Goal: Task Accomplishment & Management: Manage account settings

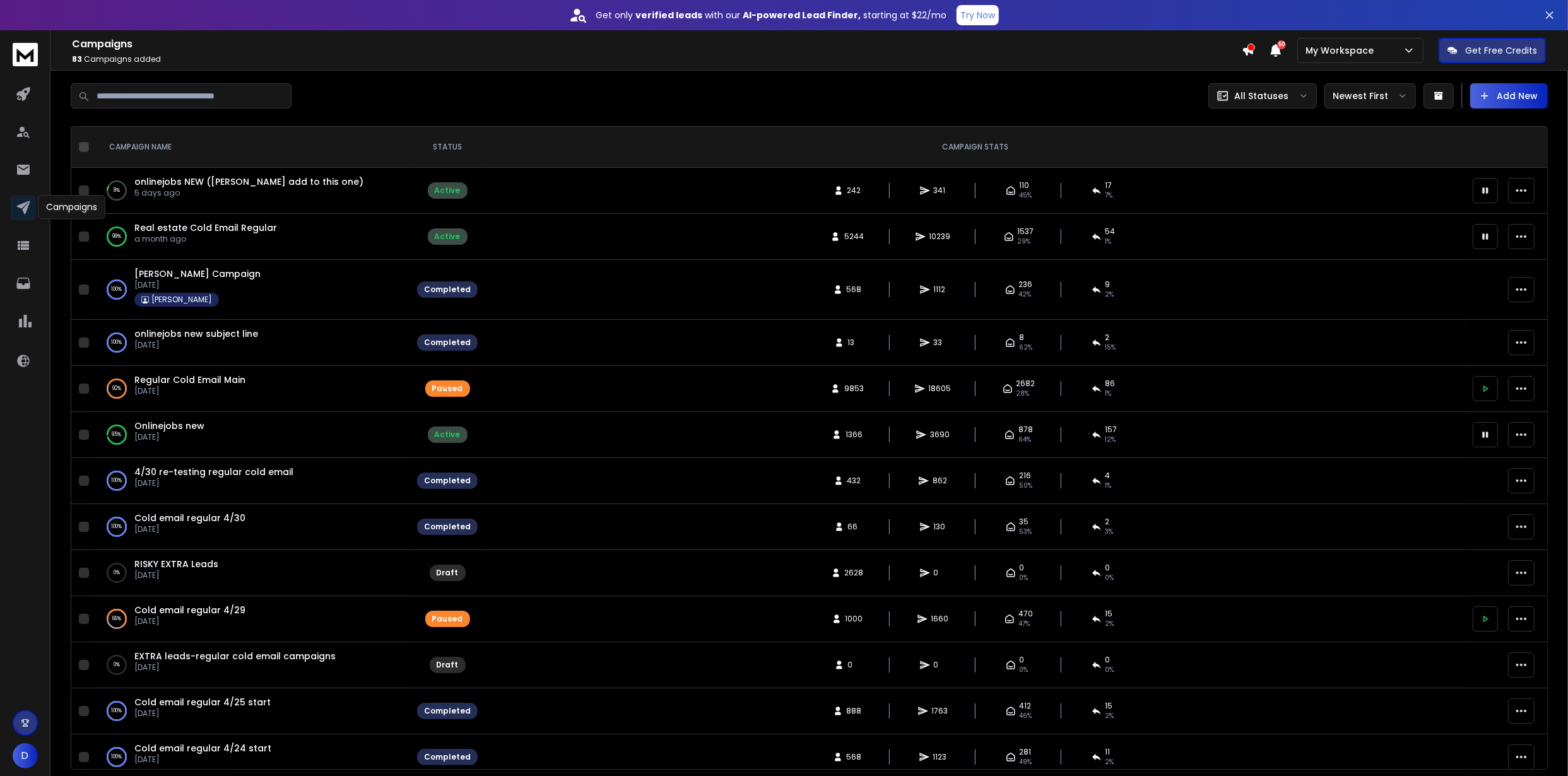
click at [268, 192] on p "5 days ago" at bounding box center [249, 193] width 229 height 10
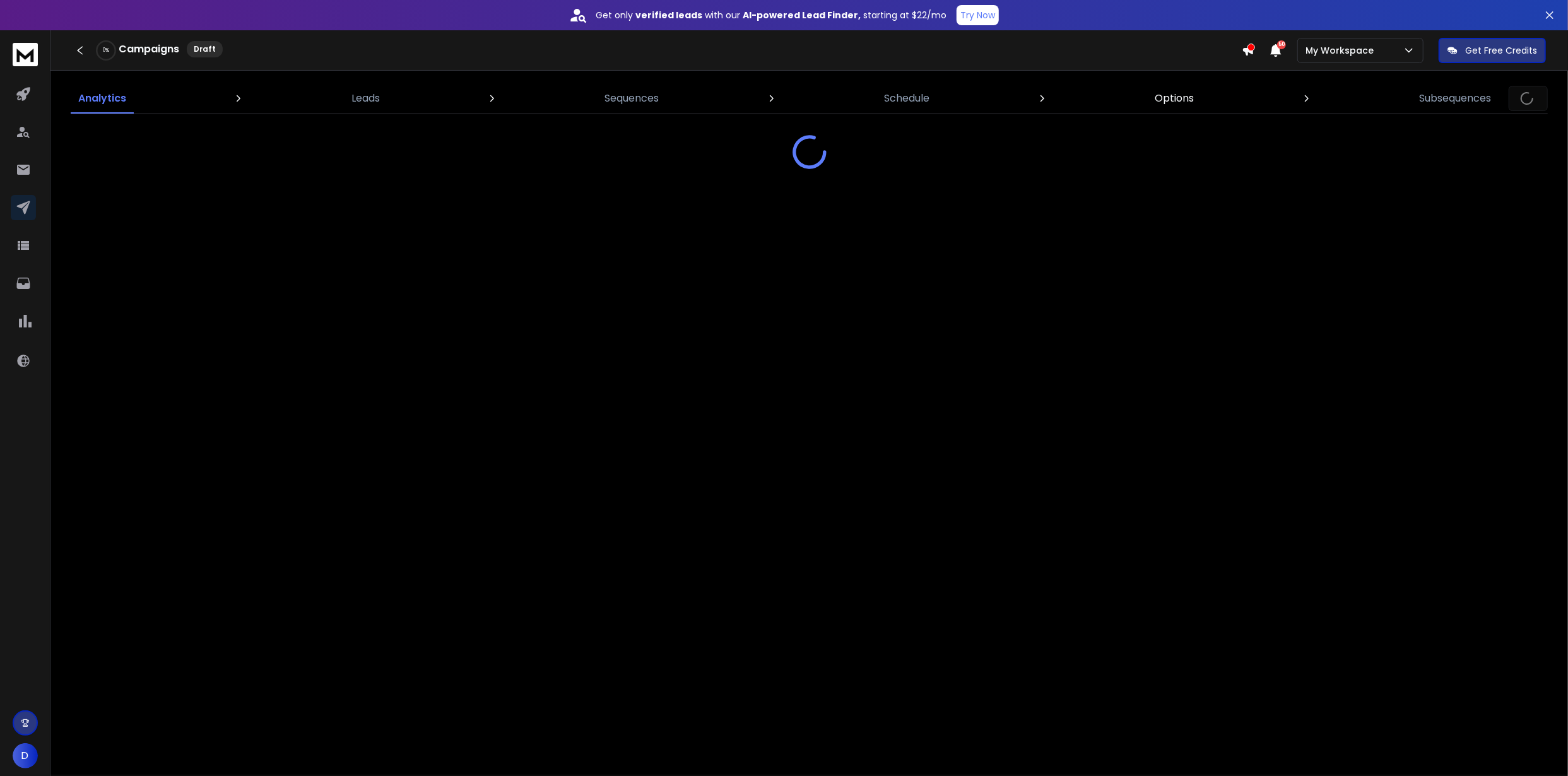
click at [1156, 97] on p "Options" at bounding box center [1174, 98] width 39 height 15
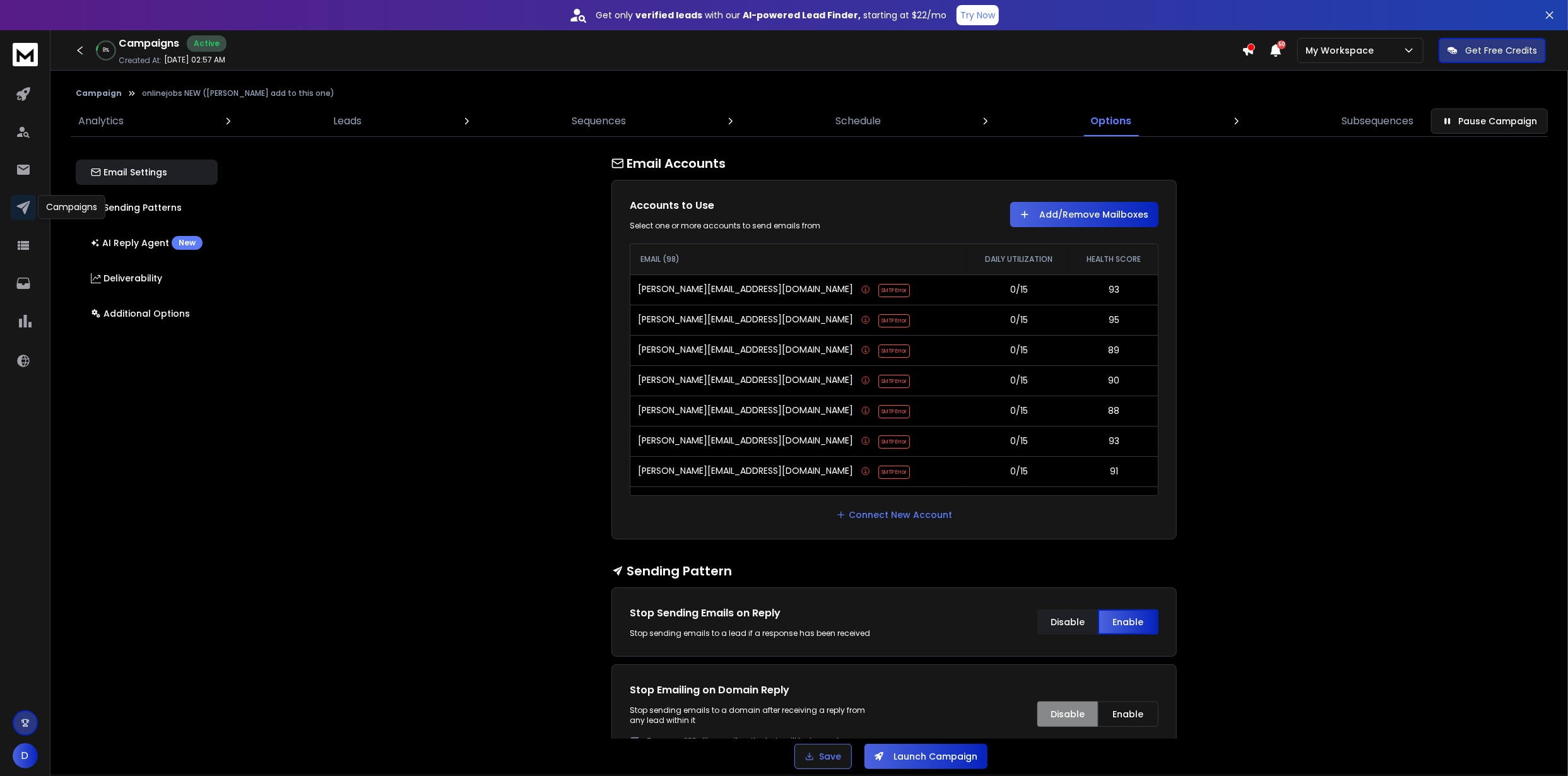
click at [28, 200] on icon at bounding box center [24, 208] width 15 height 15
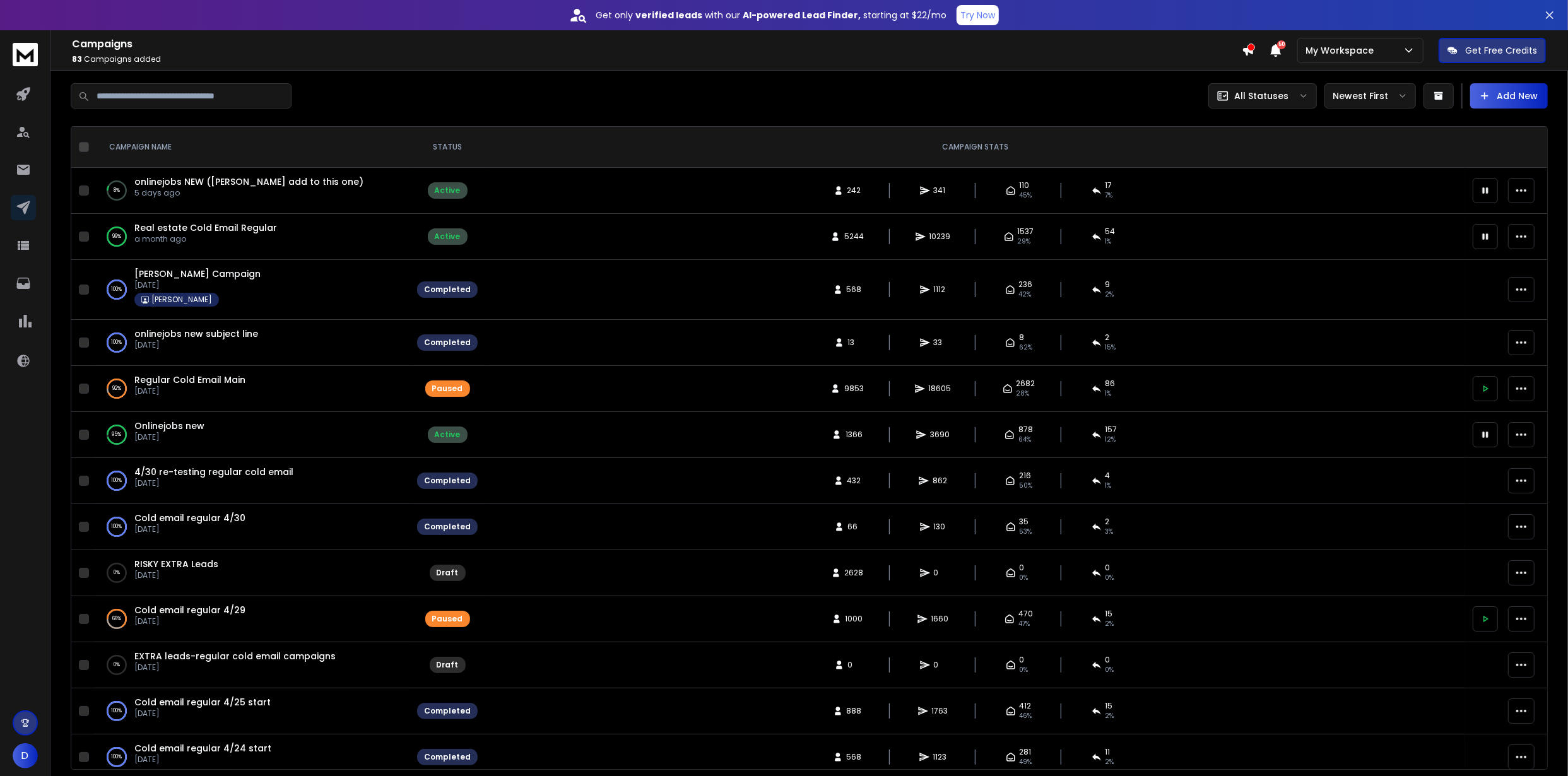
click at [210, 182] on span "onlinejobs NEW ([PERSON_NAME] add to this one)" at bounding box center [249, 182] width 229 height 13
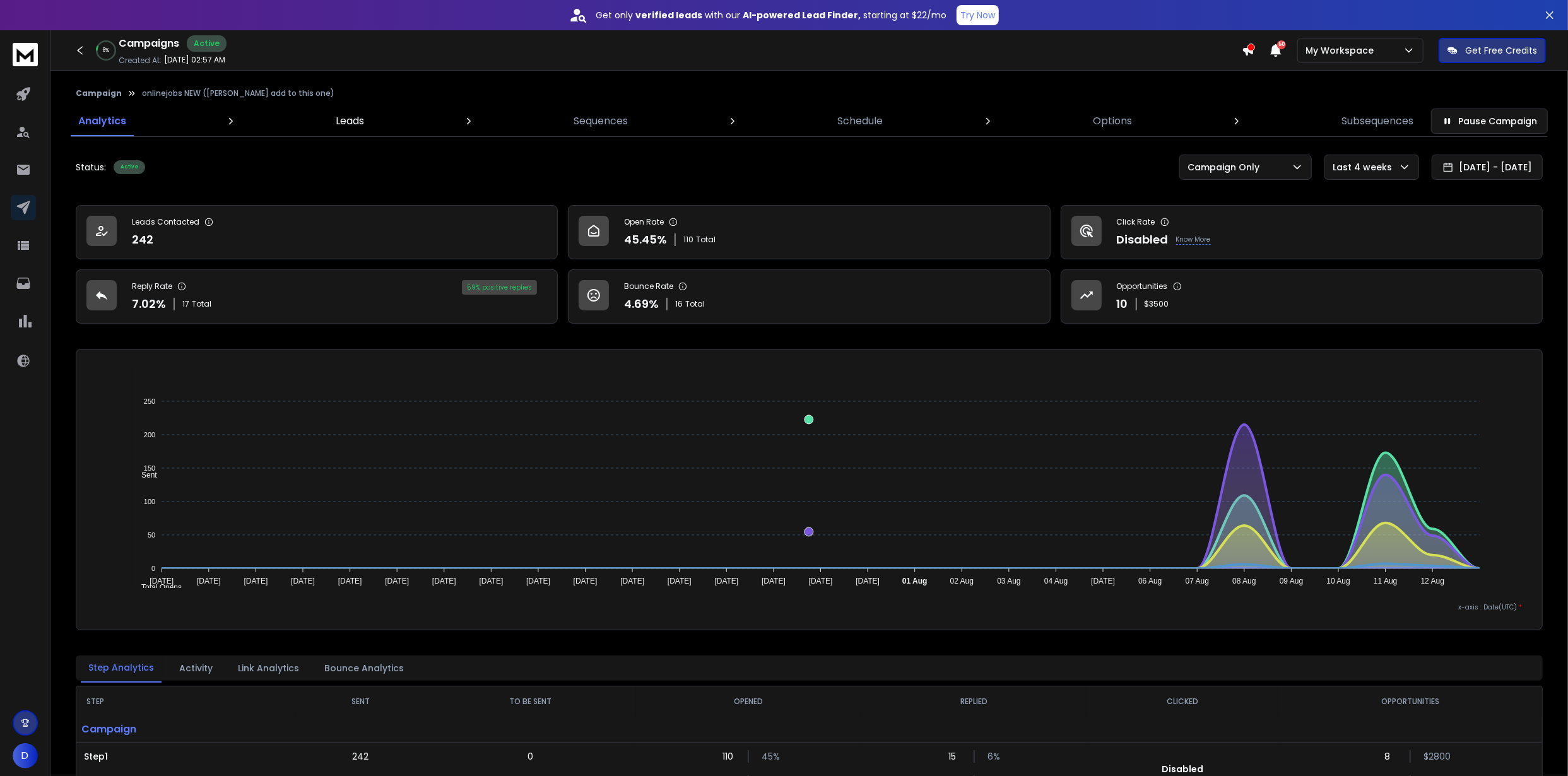
click at [339, 121] on p "Leads" at bounding box center [350, 121] width 28 height 15
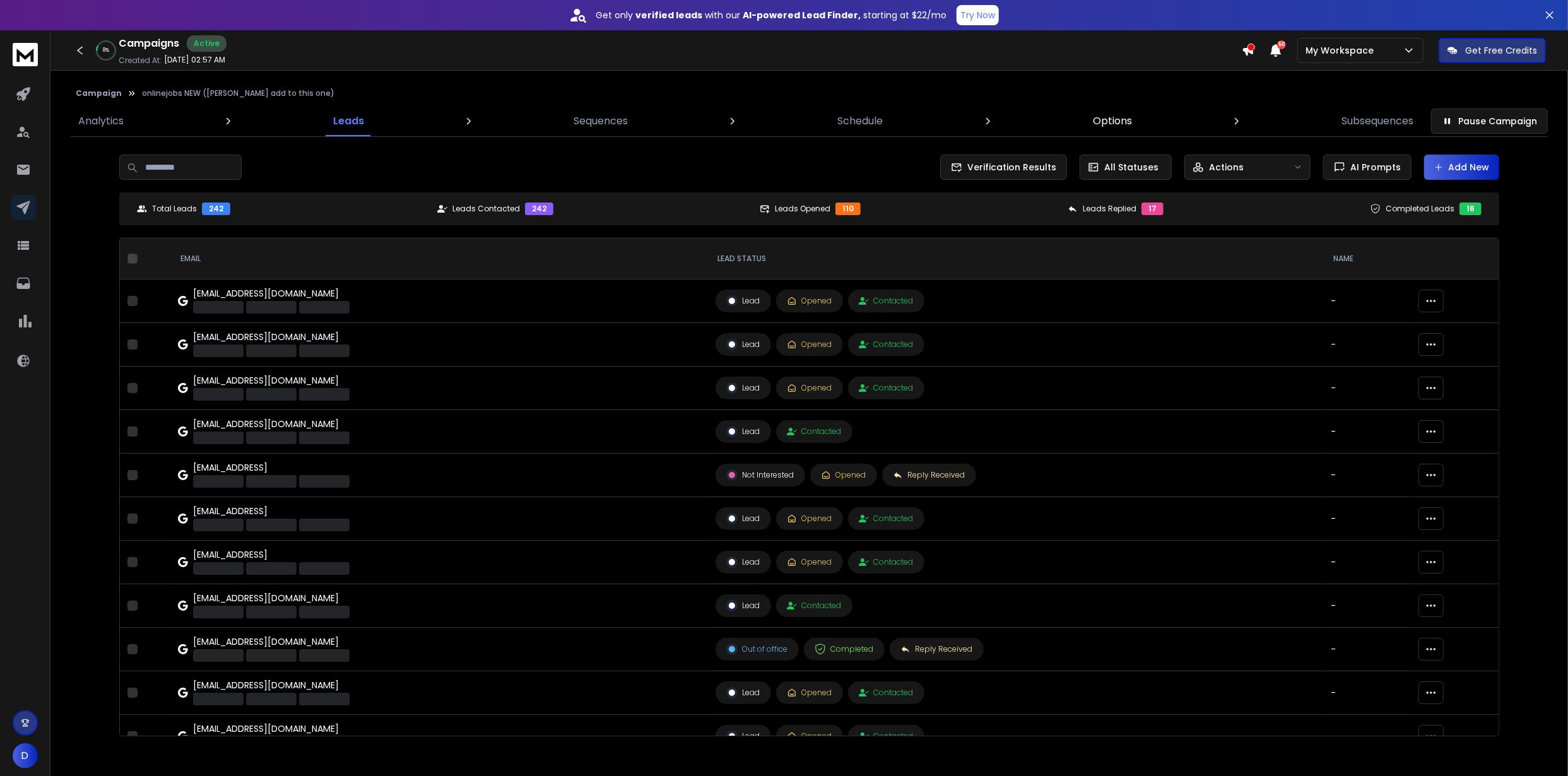
click at [1113, 122] on p "Options" at bounding box center [1112, 121] width 39 height 15
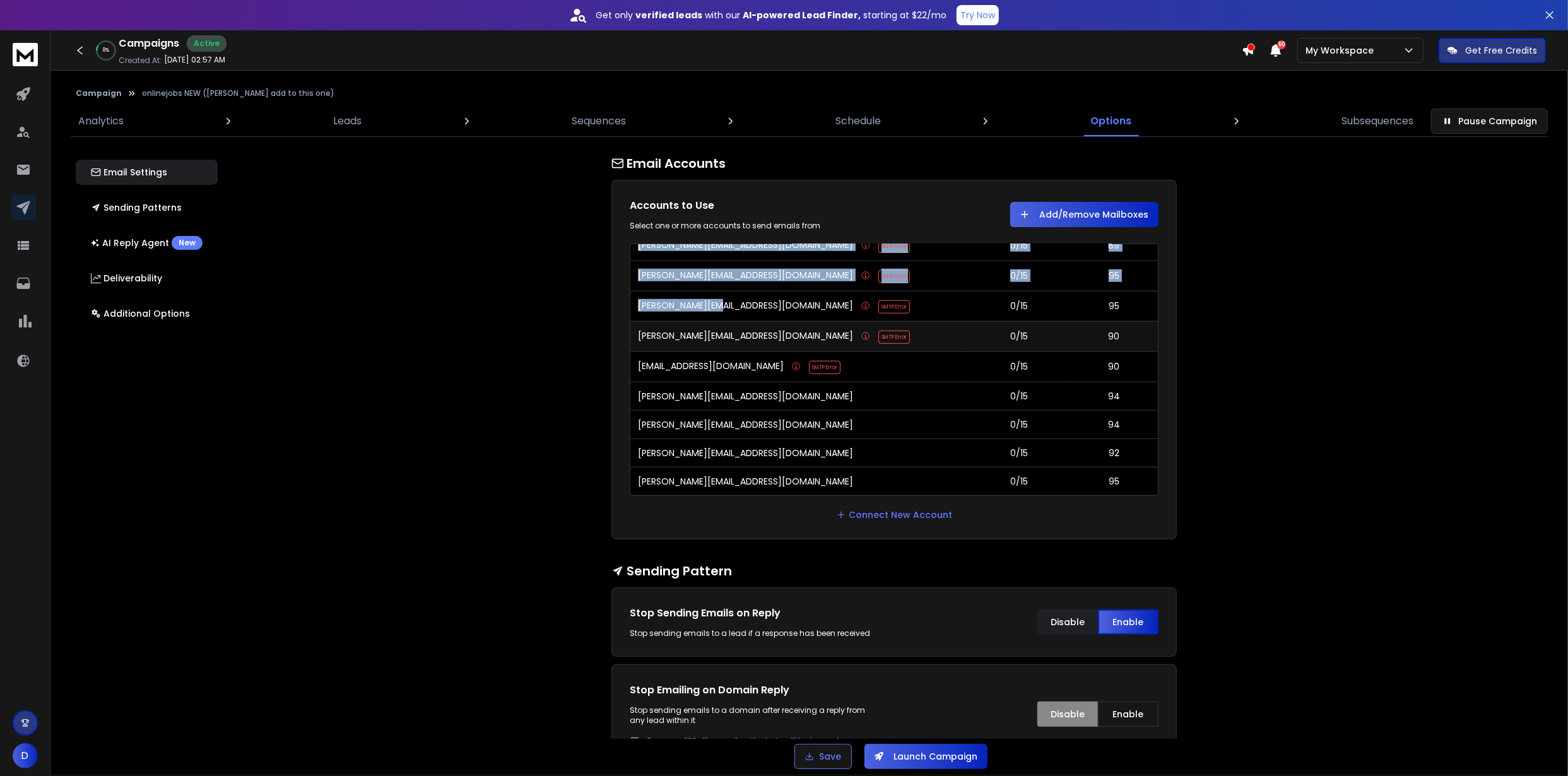
scroll to position [1121, 0]
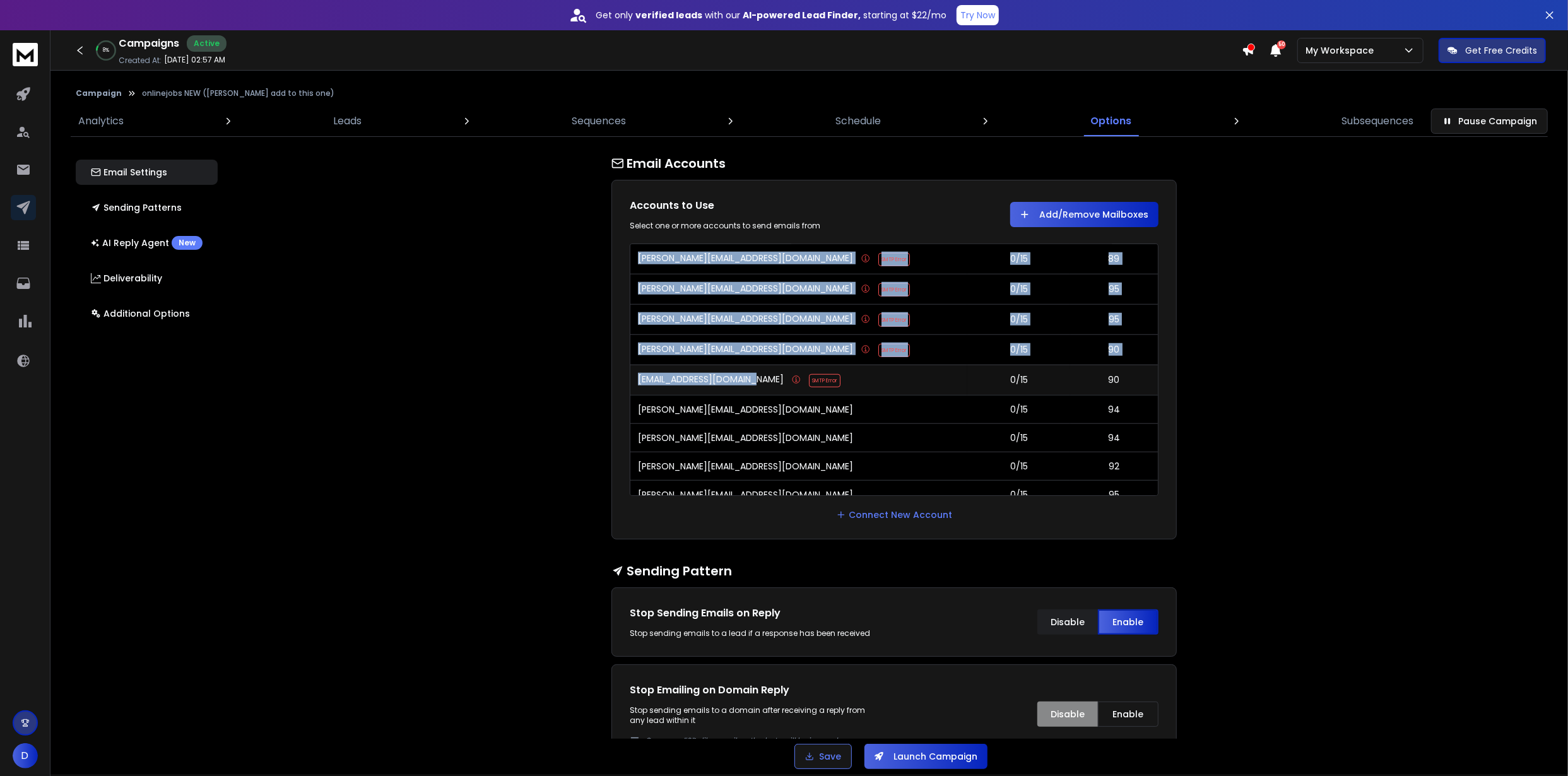
drag, startPoint x: 629, startPoint y: 288, endPoint x: 755, endPoint y: 380, distance: 156.0
click at [755, 380] on tbody "[PERSON_NAME][EMAIL_ADDRESS][DOMAIN_NAME] SMTP Error 0/15 93 [PERSON_NAME][EMAI…" at bounding box center [894, 584] width 527 height 2862
copy tbody "[PERSON_NAME][EMAIL_ADDRESS][DOMAIN_NAME] SMTP Error 0/15 93 [PERSON_NAME][EMAI…"
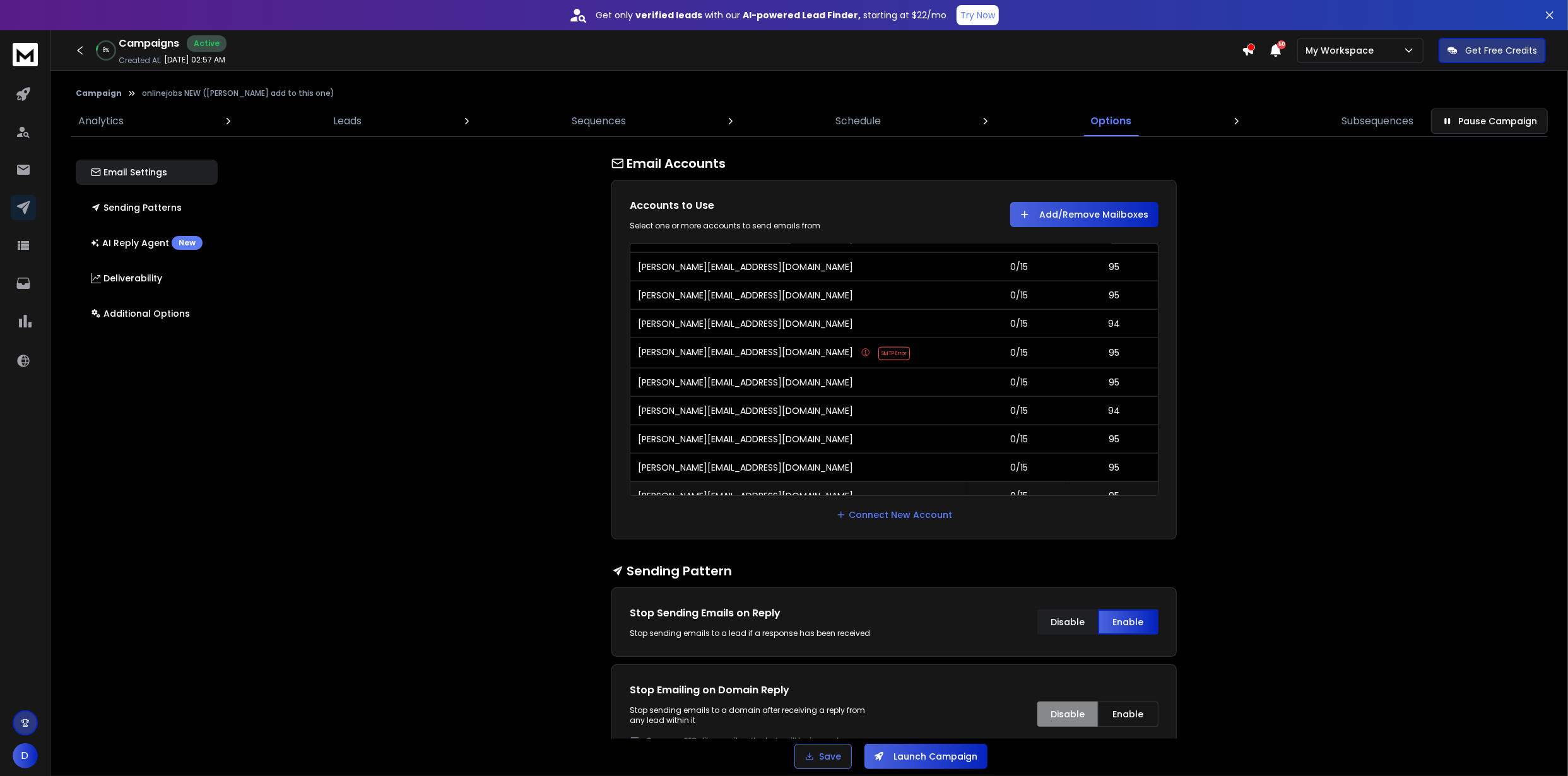
scroll to position [1542, 0]
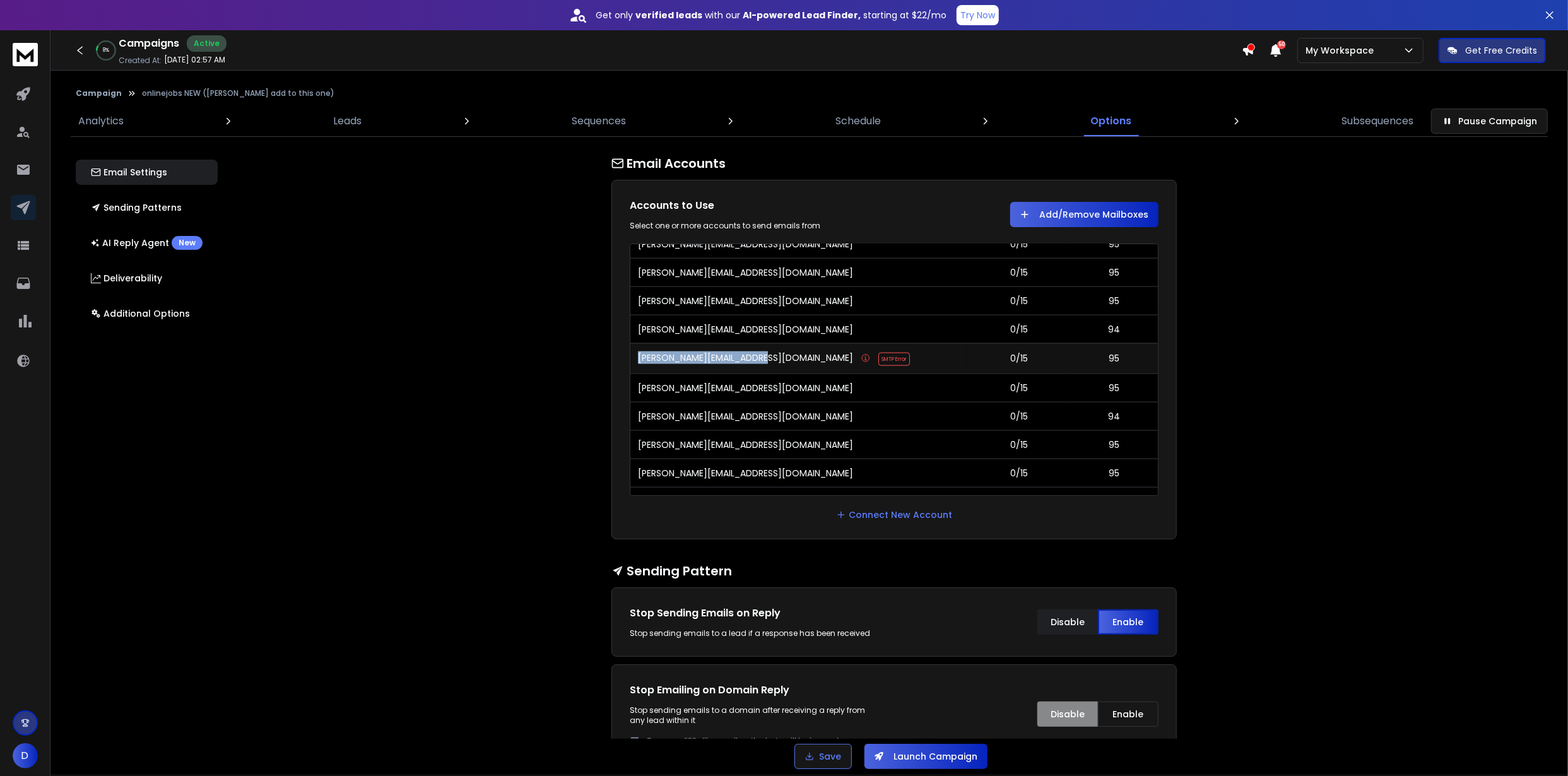
drag, startPoint x: 763, startPoint y: 366, endPoint x: 631, endPoint y: 371, distance: 132.1
click at [631, 371] on td "[PERSON_NAME][EMAIL_ADDRESS][DOMAIN_NAME] SMTP Error" at bounding box center [798, 358] width 337 height 30
copy p "[PERSON_NAME][EMAIL_ADDRESS][DOMAIN_NAME]"
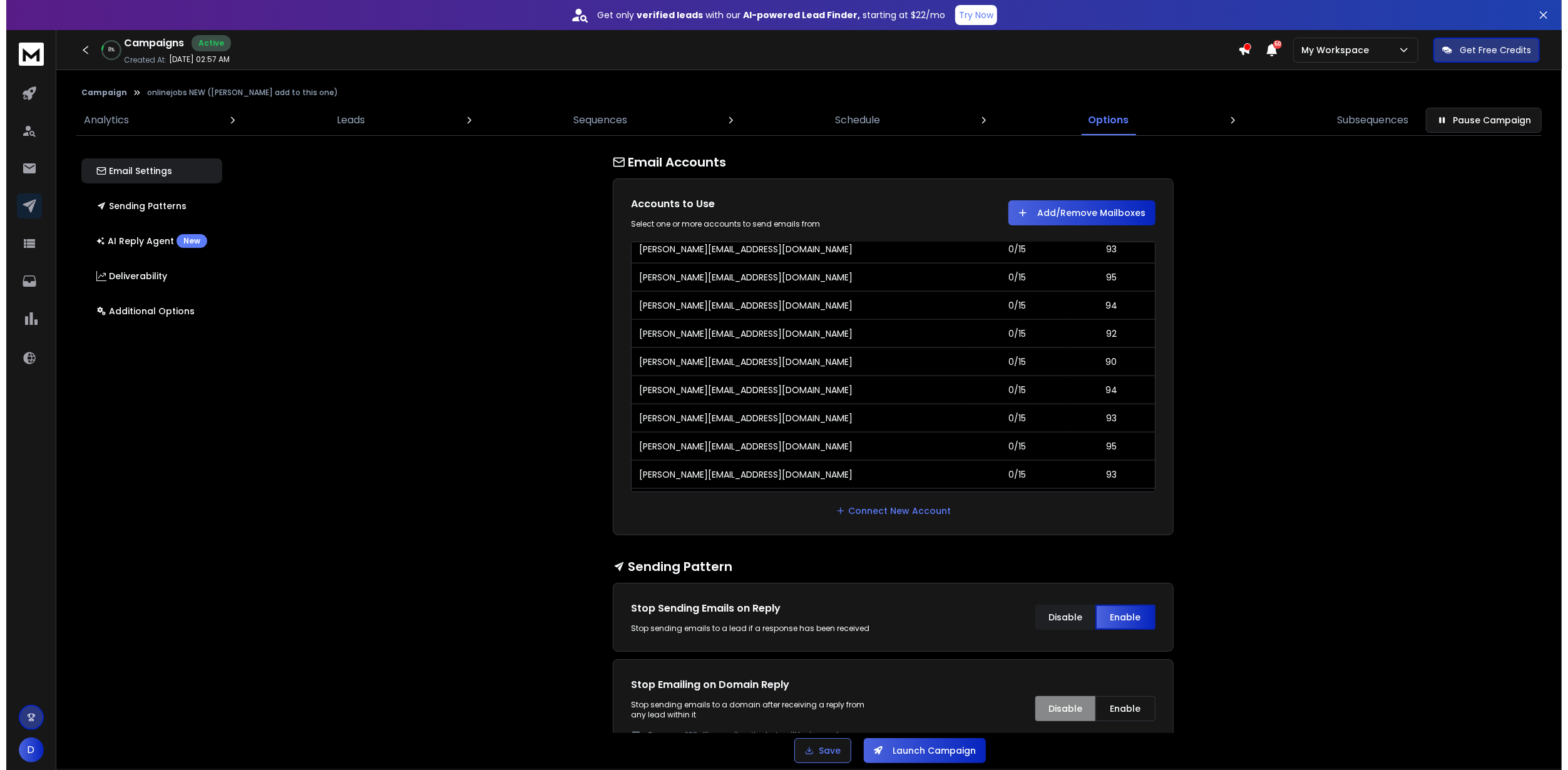
scroll to position [1937, 0]
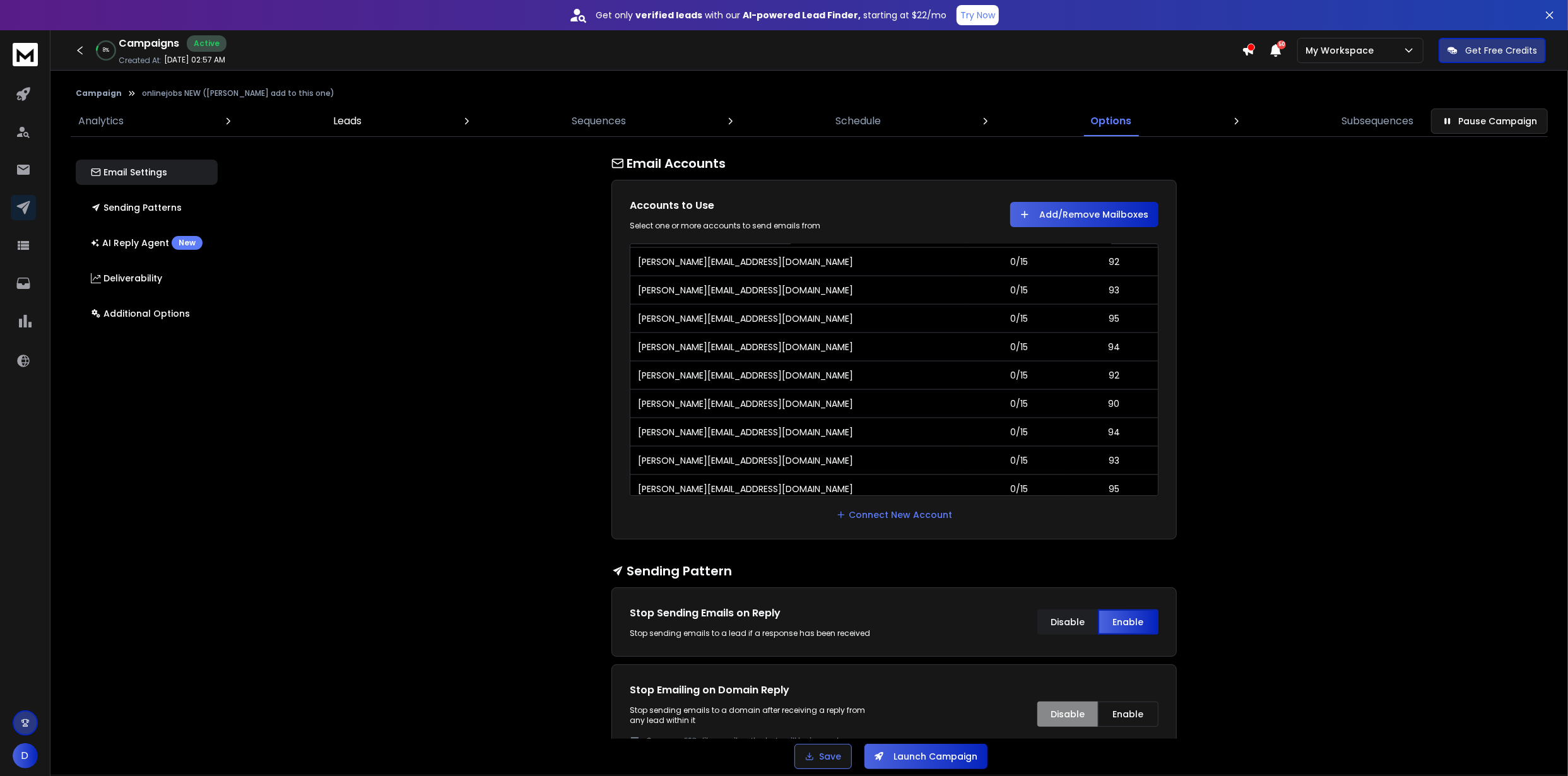
click at [359, 129] on link "Leads" at bounding box center [347, 121] width 43 height 30
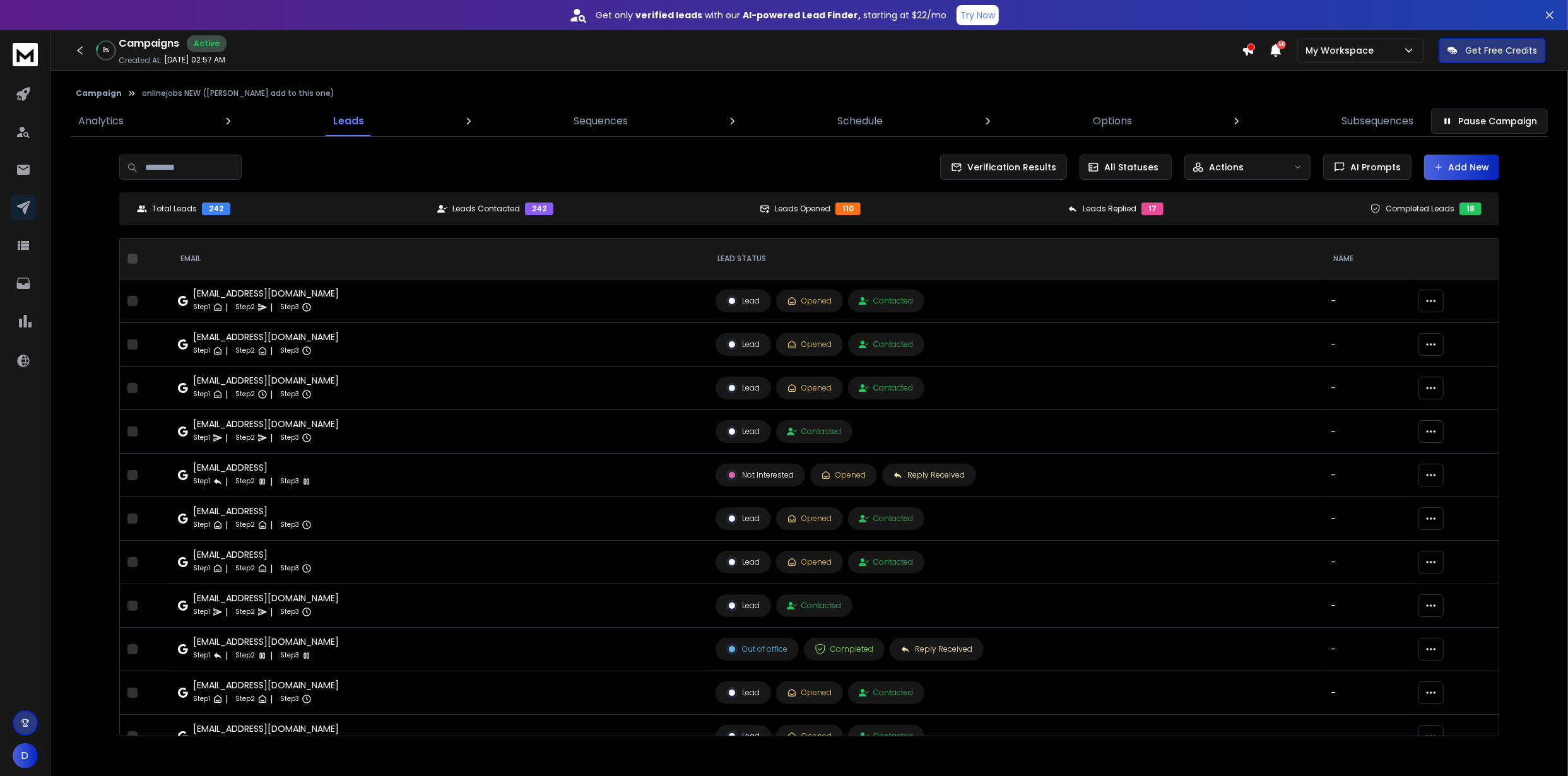
click at [1477, 157] on button "Add New" at bounding box center [1461, 167] width 75 height 25
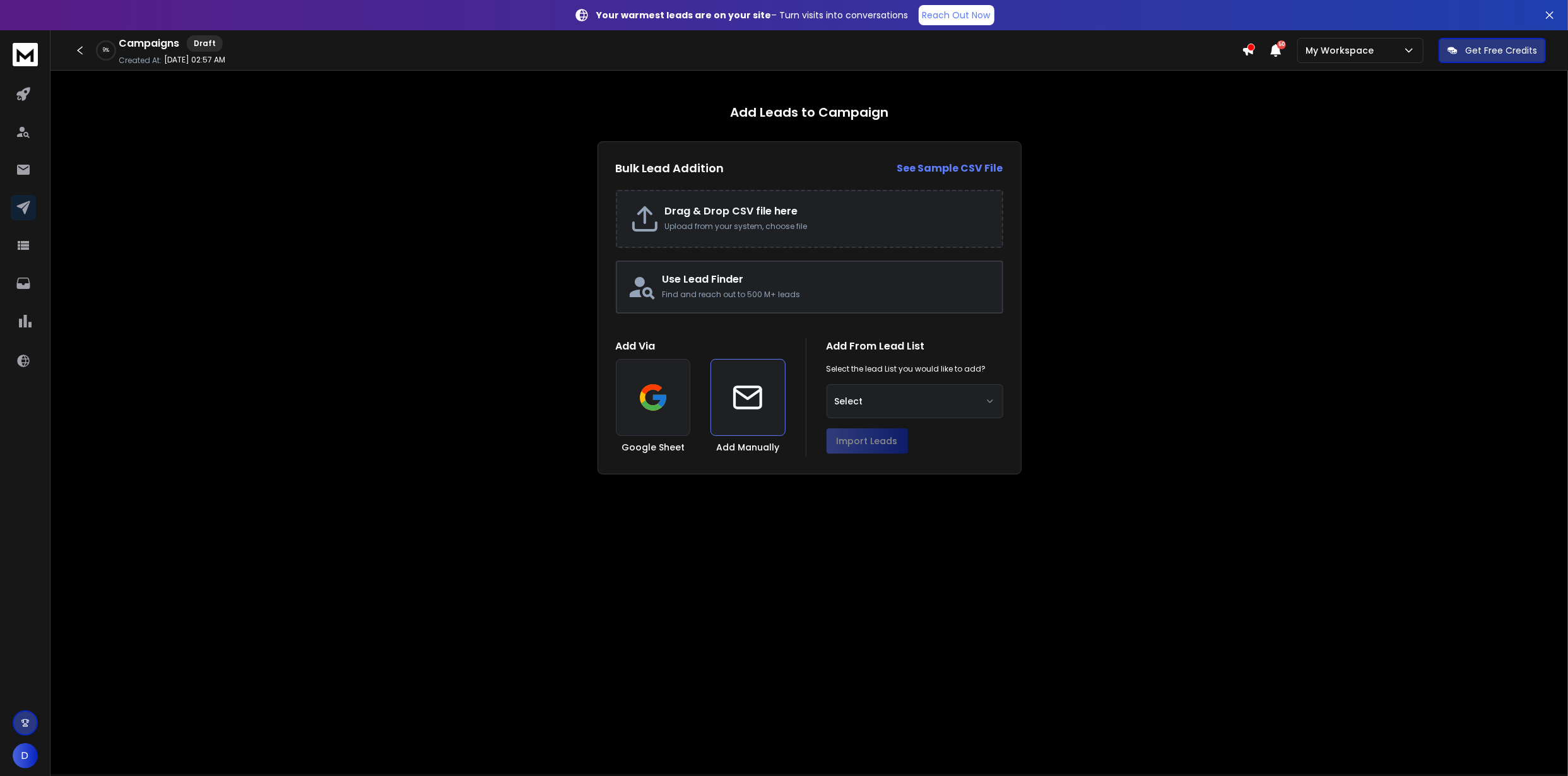
click at [756, 398] on icon at bounding box center [747, 397] width 31 height 38
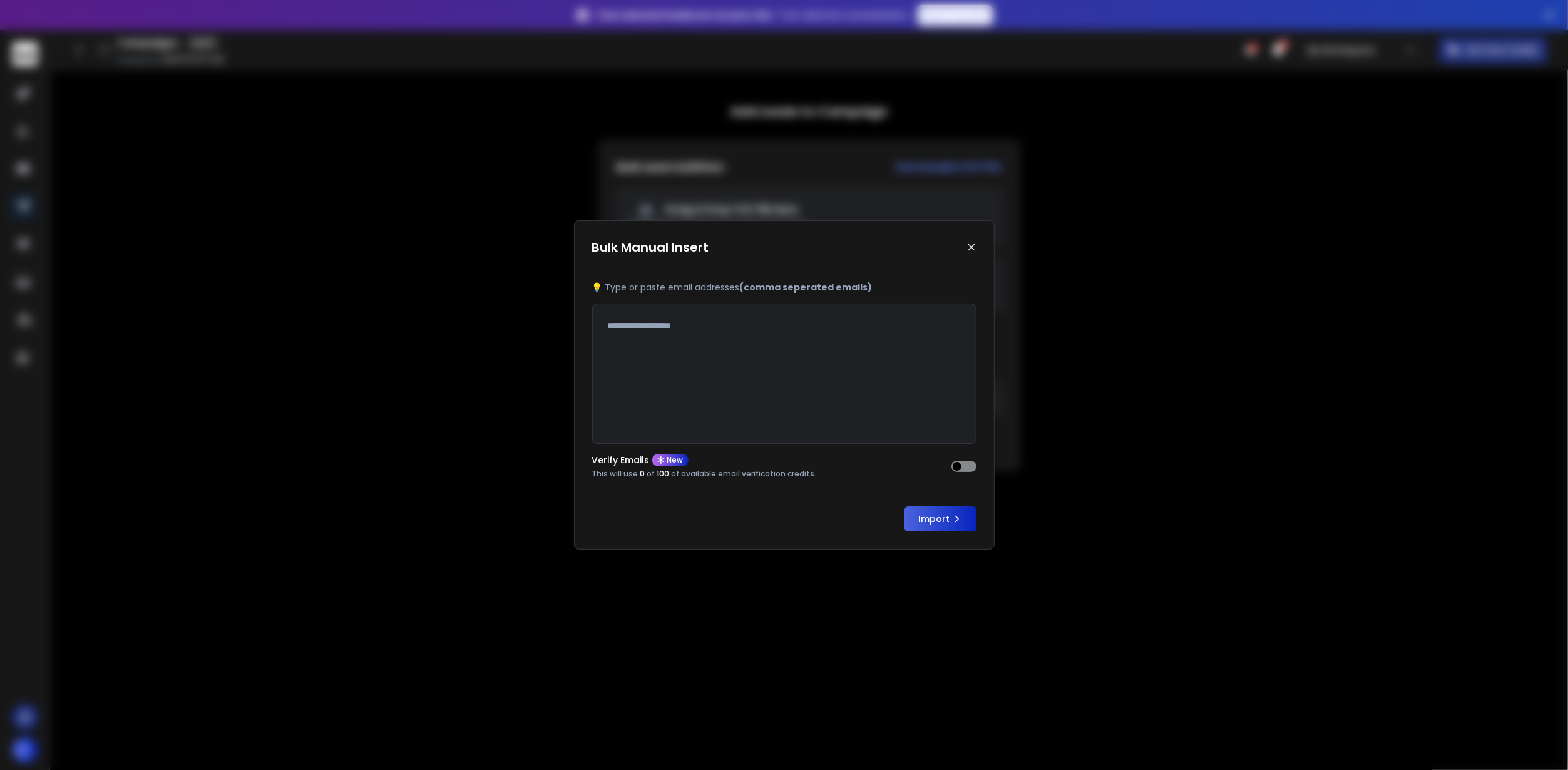
click at [744, 362] on textarea at bounding box center [784, 374] width 384 height 140
paste textarea "**********"
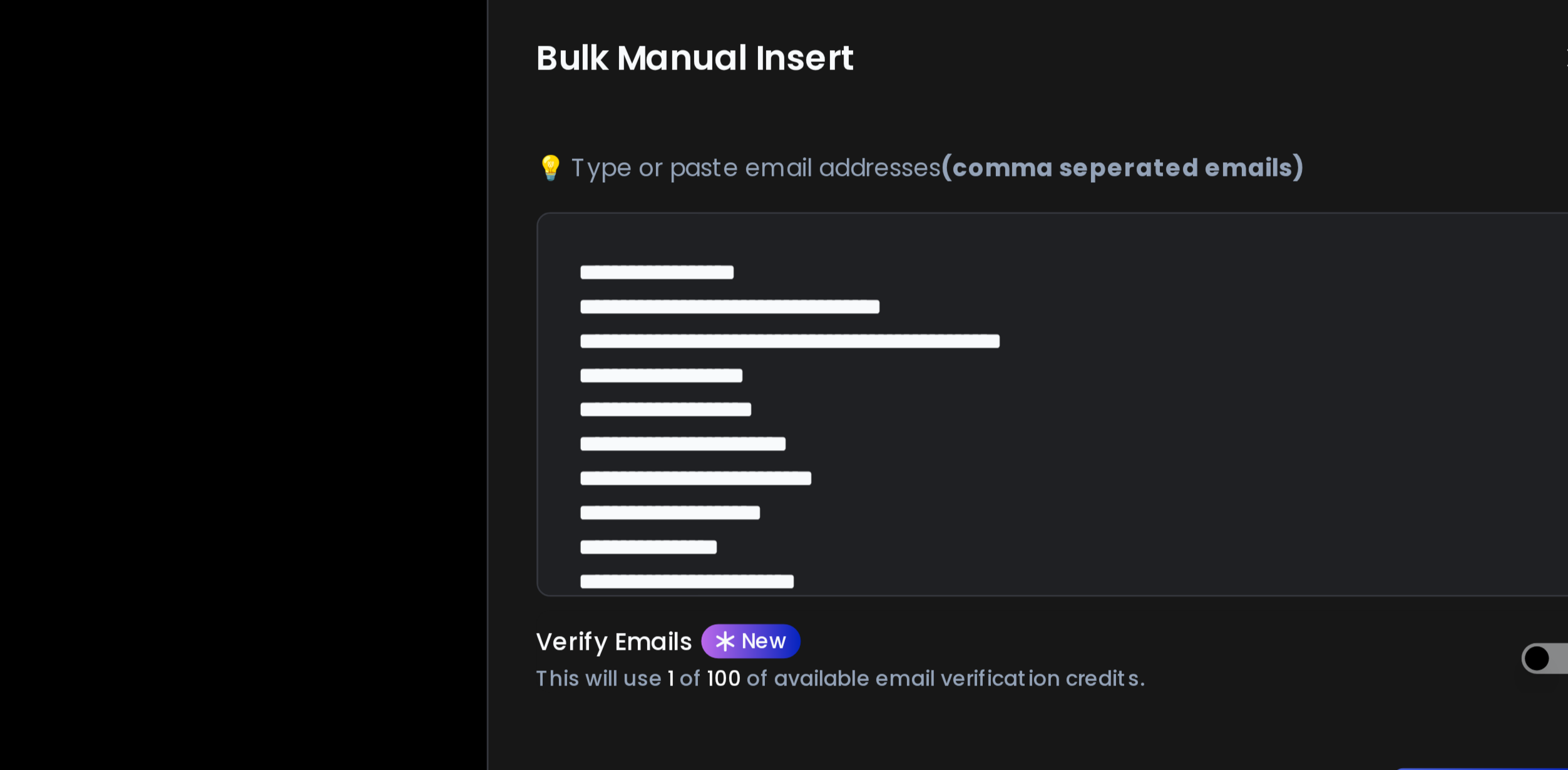
click at [608, 340] on textarea at bounding box center [784, 374] width 384 height 140
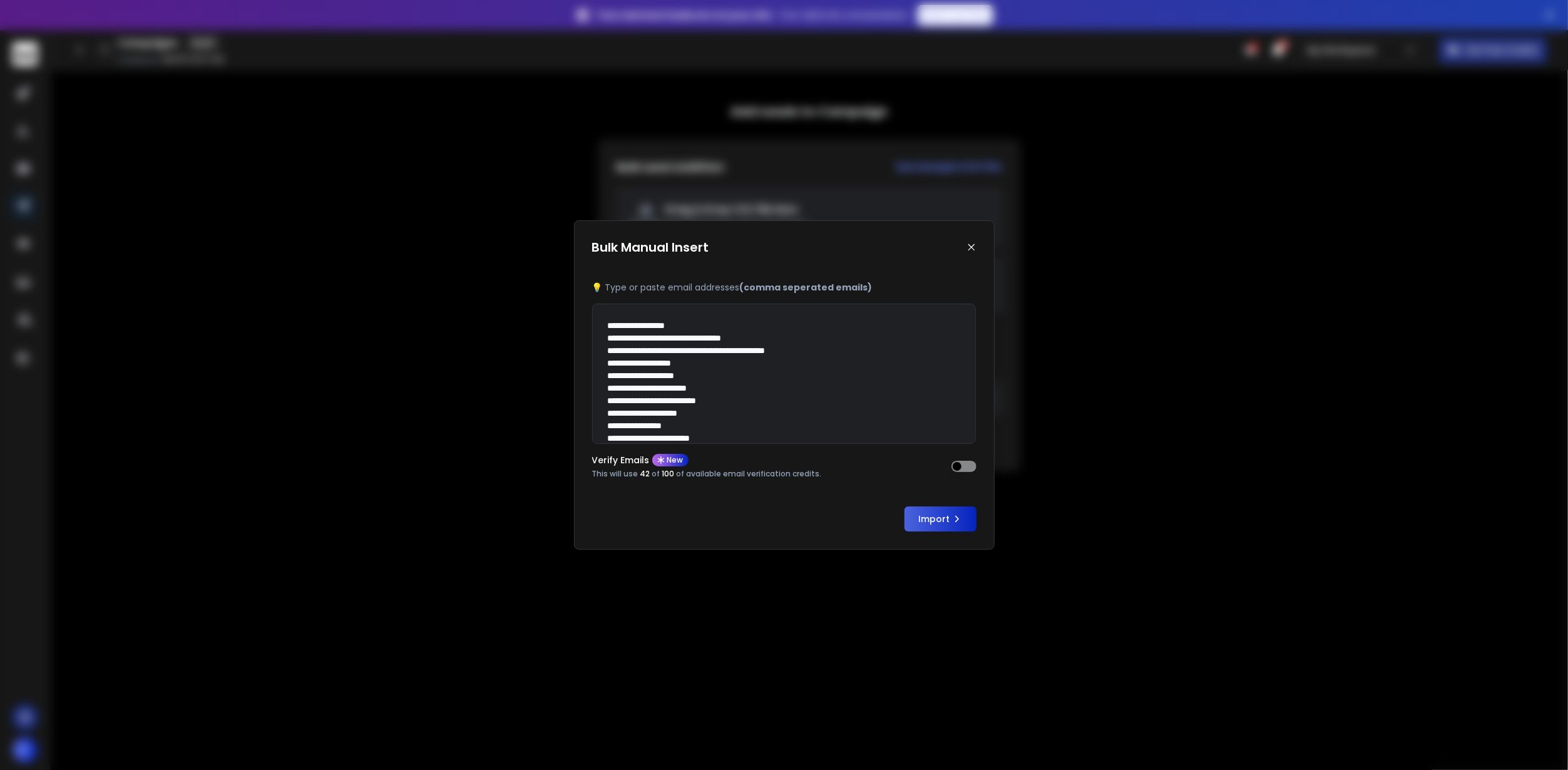
type textarea "**********"
click at [934, 509] on button "Import" at bounding box center [940, 519] width 72 height 25
